Goal: Task Accomplishment & Management: Use online tool/utility

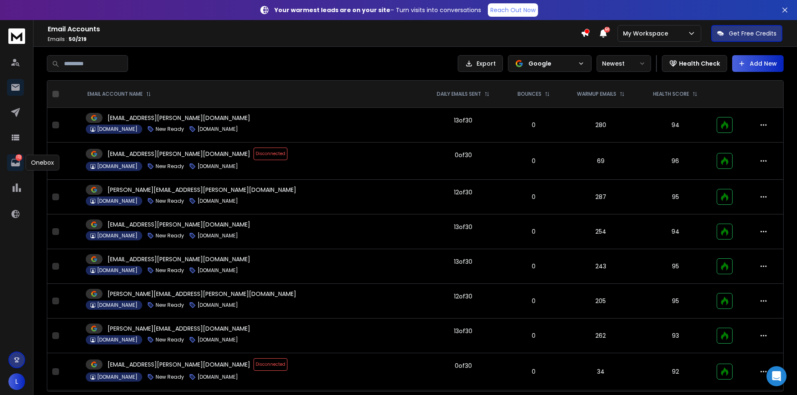
click at [15, 161] on icon at bounding box center [15, 163] width 10 height 10
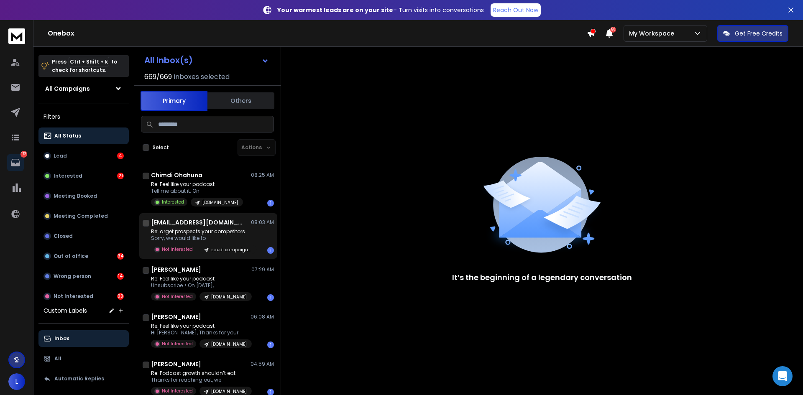
click at [245, 245] on div "Re: arget prospects your competitors Sorry, we would like to Not Interested sau…" at bounding box center [203, 241] width 105 height 26
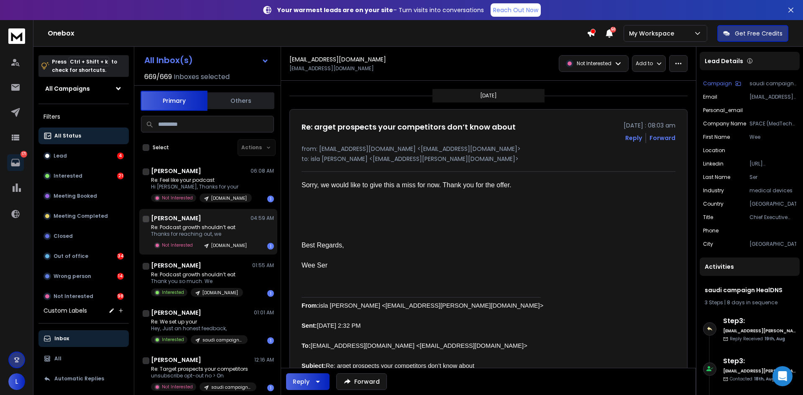
scroll to position [167, 0]
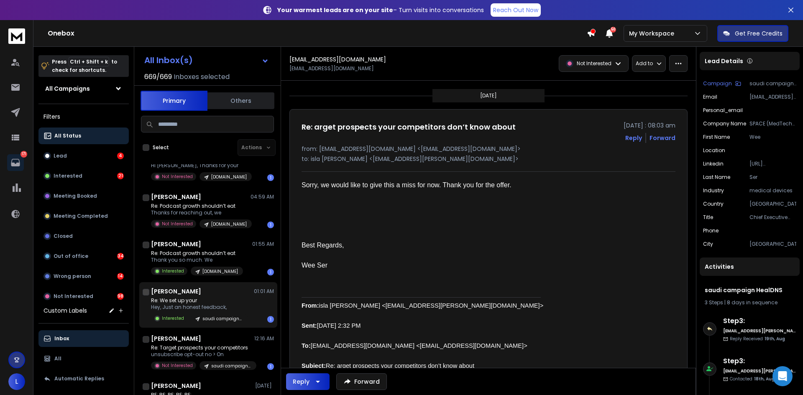
click at [259, 310] on div "Re: We set up your Hey, Just an honest feedback, Interested saudi campaign Heal…" at bounding box center [212, 310] width 123 height 26
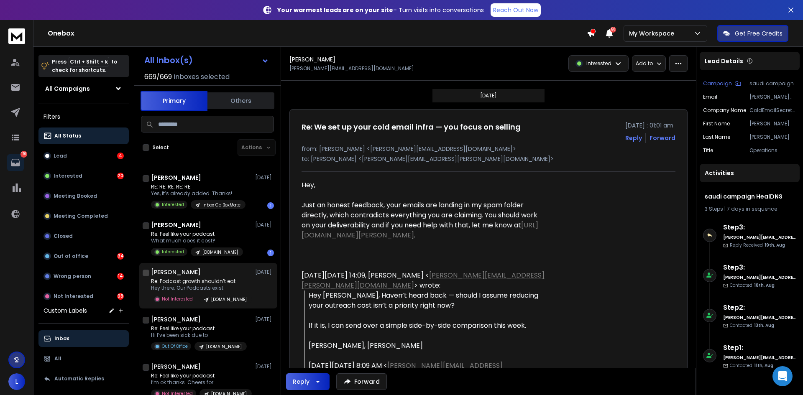
scroll to position [377, 0]
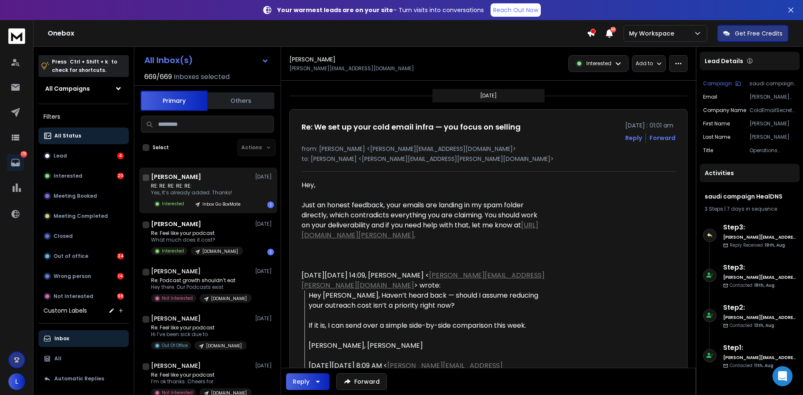
click at [223, 204] on p "Inbox Go BoxMate" at bounding box center [222, 204] width 38 height 6
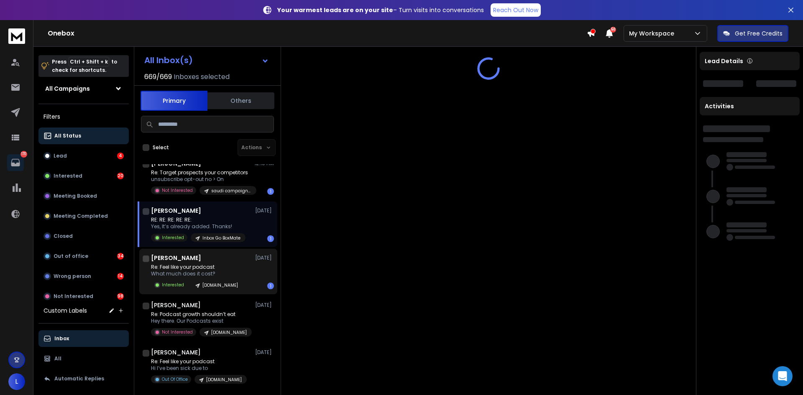
scroll to position [251, 0]
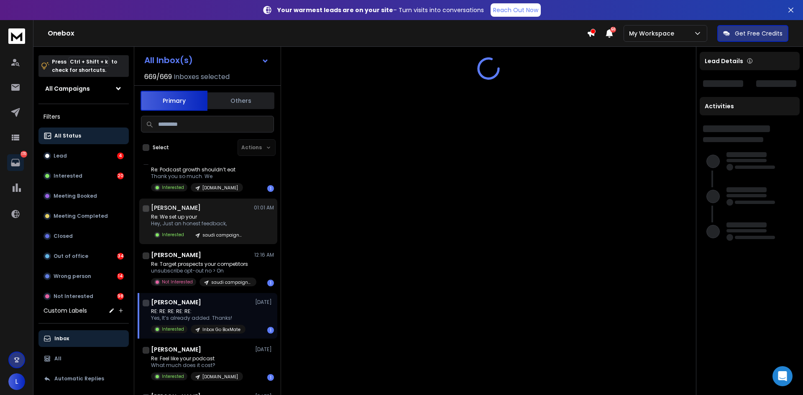
click at [231, 231] on div "saudi campaign HealDNS" at bounding box center [219, 235] width 57 height 9
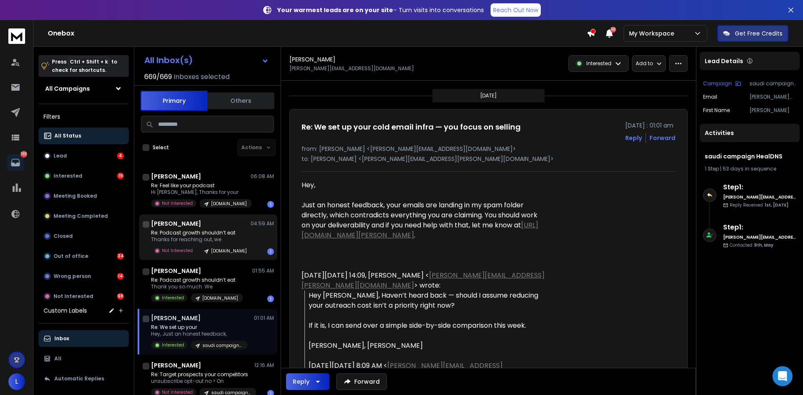
scroll to position [126, 0]
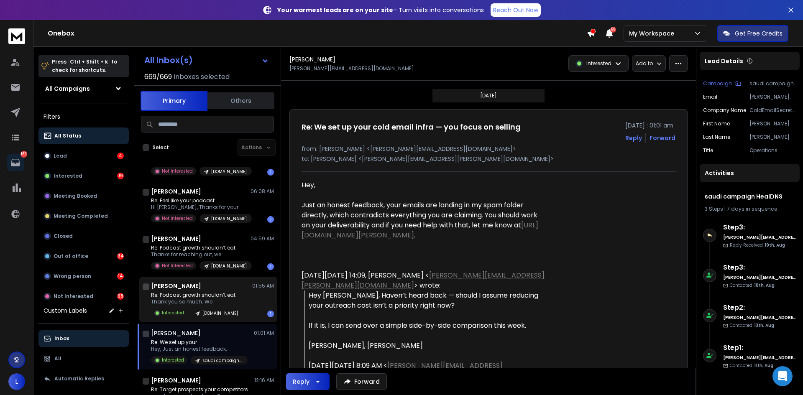
click at [244, 295] on div "Re: Podcast growth shouldn’t eat Thank you so much. We Interested [DOMAIN_NAME]…" at bounding box center [212, 305] width 123 height 26
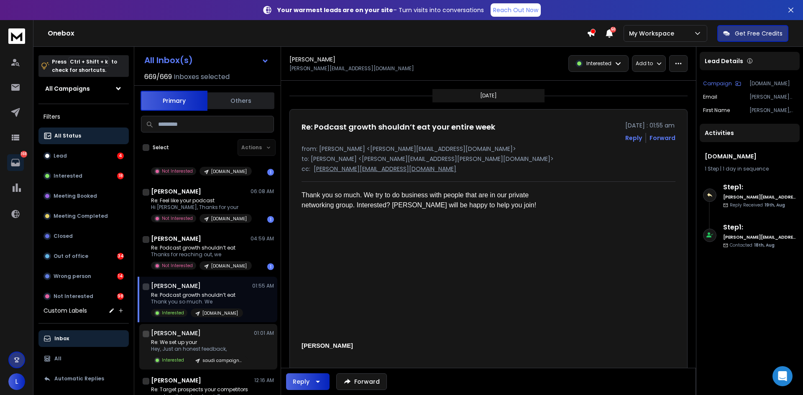
click at [230, 333] on div "[PERSON_NAME] 01:01 AM" at bounding box center [212, 333] width 123 height 8
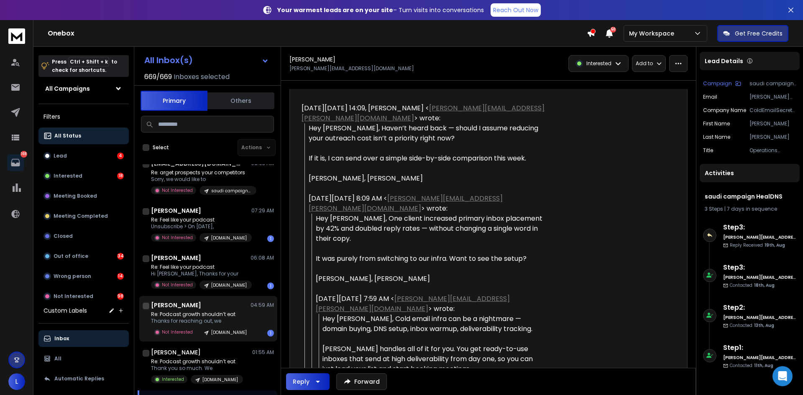
scroll to position [0, 0]
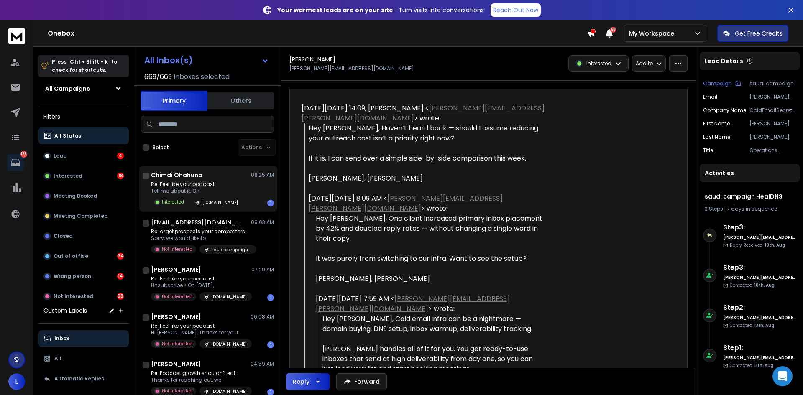
drag, startPoint x: 212, startPoint y: 215, endPoint x: 224, endPoint y: 194, distance: 24.0
click at [212, 215] on div "[EMAIL_ADDRESS][DOMAIN_NAME] 08:03 AM Re: arget prospects your competitors Sorr…" at bounding box center [208, 236] width 138 height 46
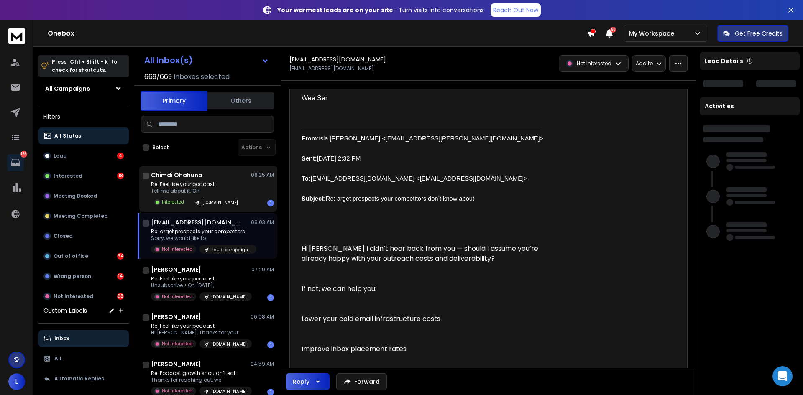
click at [228, 186] on p "Re: Feel like your podcast" at bounding box center [197, 184] width 92 height 7
